Goal: Task Accomplishment & Management: Manage account settings

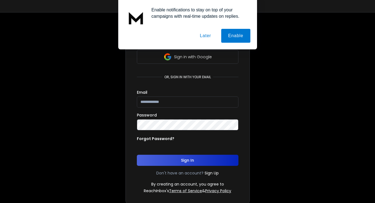
click at [186, 94] on div "Email" at bounding box center [188, 93] width 102 height 4
click at [186, 98] on input "email" at bounding box center [188, 102] width 102 height 11
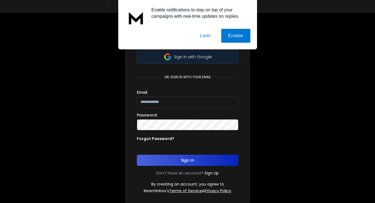
paste input "**********"
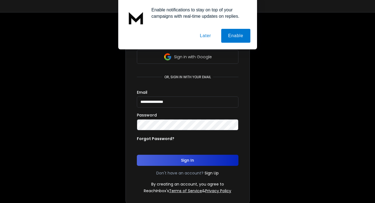
type input "**********"
drag, startPoint x: 210, startPoint y: 36, endPoint x: 263, endPoint y: 82, distance: 70.1
click at [210, 36] on button "Later" at bounding box center [205, 36] width 25 height 14
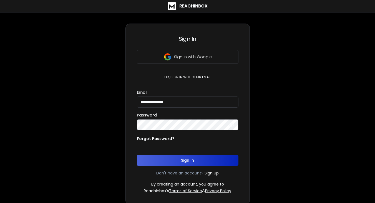
click at [195, 161] on button "Sign In" at bounding box center [188, 160] width 102 height 11
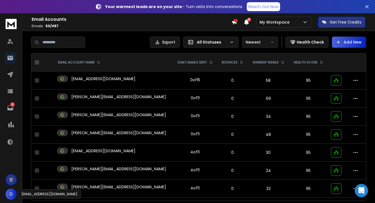
click at [14, 194] on span "D" at bounding box center [11, 194] width 11 height 11
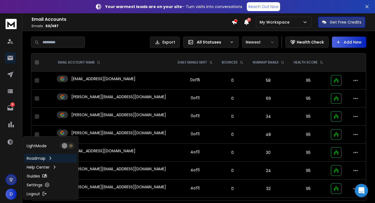
click at [70, 146] on icon at bounding box center [71, 146] width 4 height 4
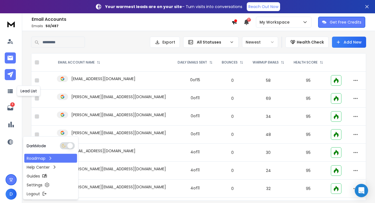
click at [14, 74] on link at bounding box center [10, 74] width 11 height 11
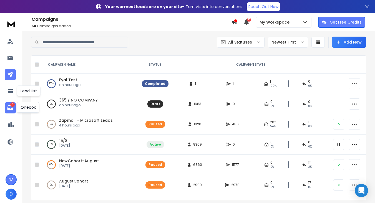
click at [8, 109] on icon at bounding box center [10, 108] width 6 height 5
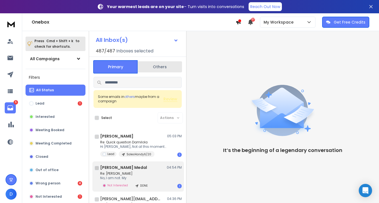
click at [157, 167] on div "Andrew Medal 04:54 PM" at bounding box center [141, 168] width 82 height 6
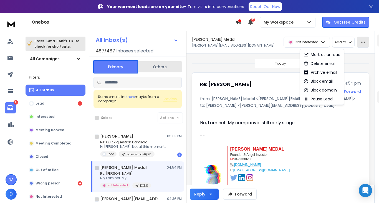
click at [357, 43] on button "button" at bounding box center [363, 42] width 12 height 11
click at [329, 81] on div "Block email" at bounding box center [318, 82] width 29 height 6
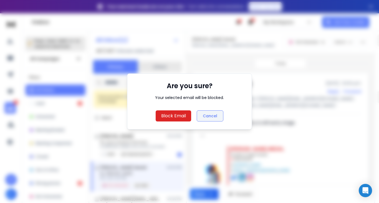
click at [185, 116] on button "Block Email" at bounding box center [174, 116] width 36 height 11
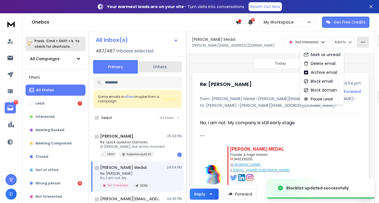
click at [361, 44] on icon "button" at bounding box center [363, 42] width 5 height 5
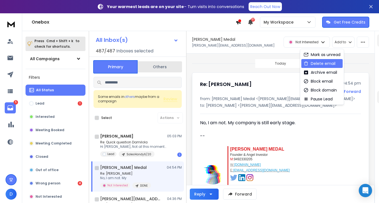
drag, startPoint x: 332, startPoint y: 56, endPoint x: 328, endPoint y: 60, distance: 5.3
click at [328, 60] on div "Mark as unread Delete email Archive email Block email Block domain Pause Lead" at bounding box center [322, 77] width 44 height 56
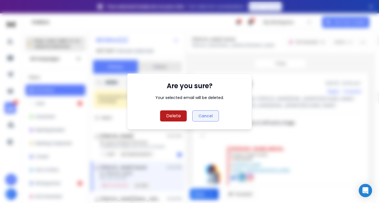
click at [176, 112] on button "Delete" at bounding box center [173, 116] width 27 height 11
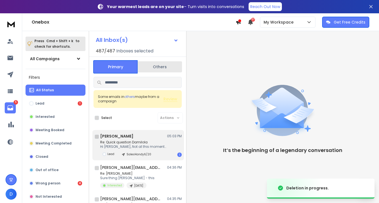
click at [158, 138] on div "Dami Adepoju 05:03 PM" at bounding box center [141, 137] width 82 height 6
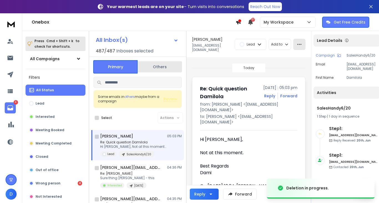
click at [302, 43] on icon "button" at bounding box center [299, 44] width 5 height 5
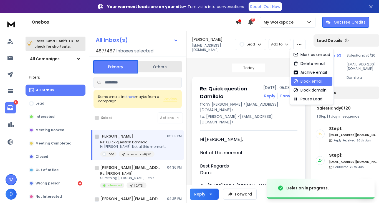
click at [324, 79] on div "Block email" at bounding box center [311, 81] width 41 height 9
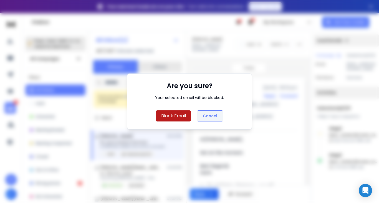
click at [183, 116] on button "Block Email" at bounding box center [174, 116] width 36 height 11
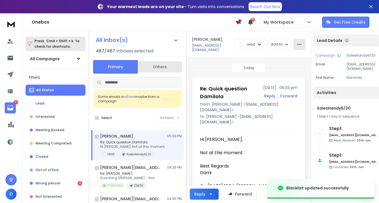
click at [302, 44] on icon "button" at bounding box center [299, 44] width 5 height 5
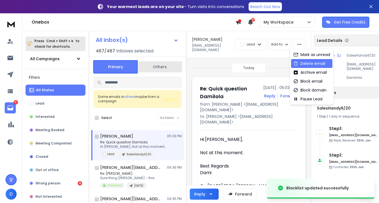
click at [322, 61] on div "Delete email" at bounding box center [310, 64] width 32 height 6
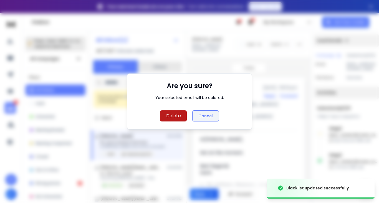
click at [176, 116] on button "Delete" at bounding box center [173, 116] width 27 height 11
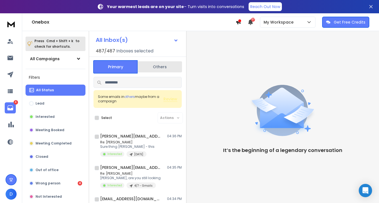
click at [160, 66] on button "Others" at bounding box center [160, 67] width 44 height 12
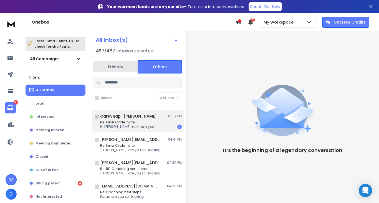
click at [154, 119] on div "CareSnap | Eric Mora 05:12 PM Re: Inner Circle Invite Hi Jonathan, no thank you…" at bounding box center [141, 122] width 82 height 16
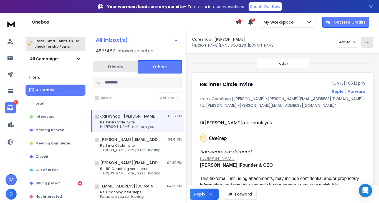
click at [363, 44] on button "button" at bounding box center [368, 42] width 12 height 11
click at [256, 99] on p "from: CareSnap | Eric Mora <eric@caresnap.com>" at bounding box center [283, 99] width 166 height 6
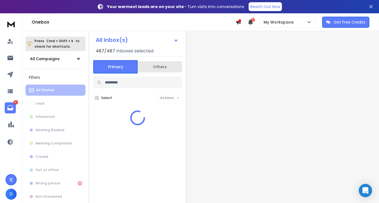
click at [120, 65] on button "Primary" at bounding box center [115, 66] width 44 height 13
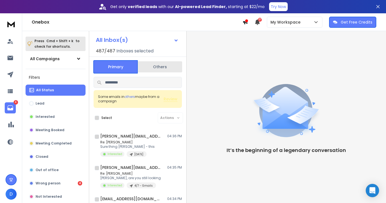
click at [165, 62] on button "Others" at bounding box center [160, 67] width 44 height 12
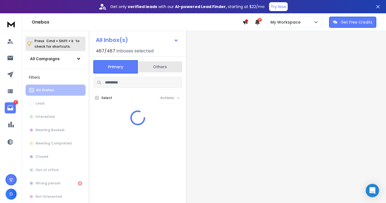
click at [123, 66] on button "Primary" at bounding box center [115, 66] width 44 height 13
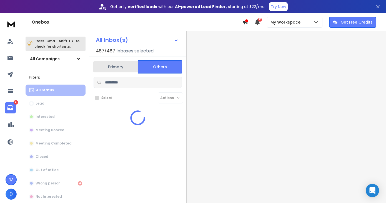
click at [156, 67] on button "Others" at bounding box center [160, 66] width 44 height 13
click at [9, 74] on icon at bounding box center [10, 75] width 6 height 6
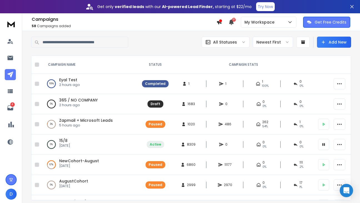
click at [8, 196] on span "D" at bounding box center [11, 194] width 11 height 11
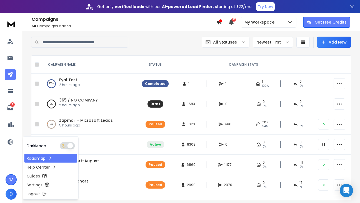
click at [22, 195] on div "4 D" at bounding box center [11, 109] width 22 height 192
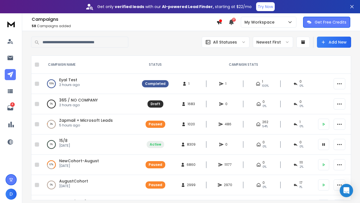
click at [16, 195] on span "D" at bounding box center [11, 194] width 11 height 11
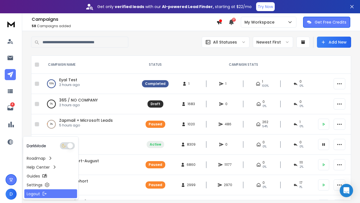
click at [35, 195] on p "Logout" at bounding box center [33, 194] width 13 height 6
